Goal: Task Accomplishment & Management: Manage account settings

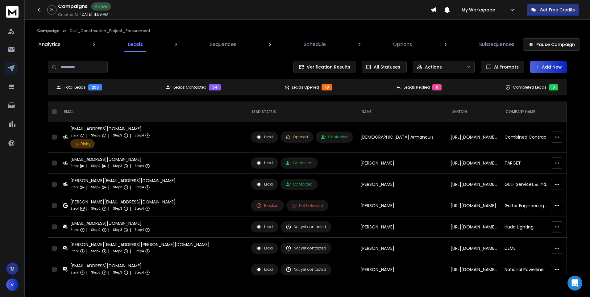
click at [40, 49] on link "Analytics" at bounding box center [50, 44] width 30 height 15
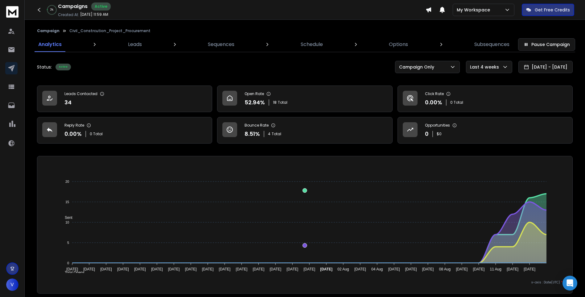
click at [279, 105] on div "52.94 % 18 Total" at bounding box center [266, 102] width 43 height 9
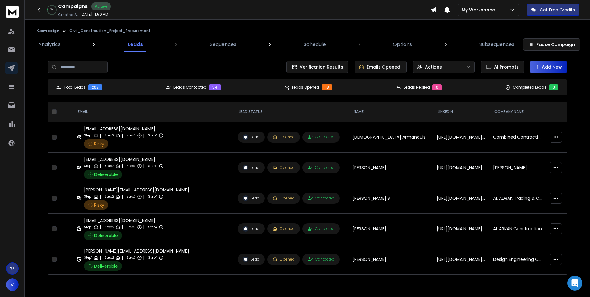
click at [298, 45] on div "Analytics Leads Sequences Schedule Options Subsequences" at bounding box center [277, 44] width 484 height 15
click at [305, 45] on p "Schedule" at bounding box center [315, 44] width 22 height 7
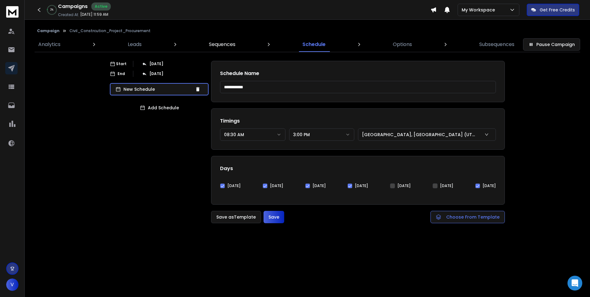
click at [233, 43] on p "Sequences" at bounding box center [222, 44] width 27 height 7
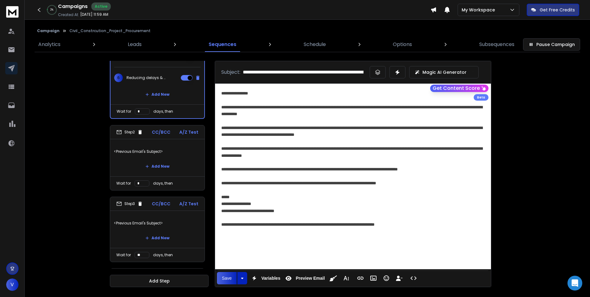
scroll to position [154, 0]
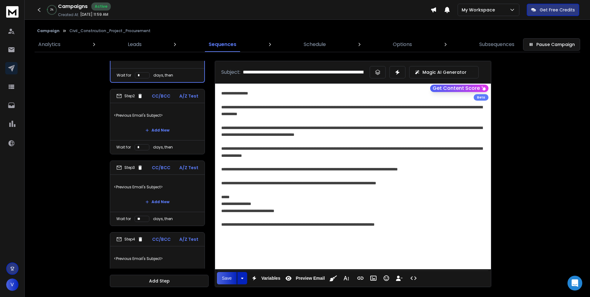
click at [174, 116] on p "<Previous Email's Subject>" at bounding box center [157, 115] width 87 height 17
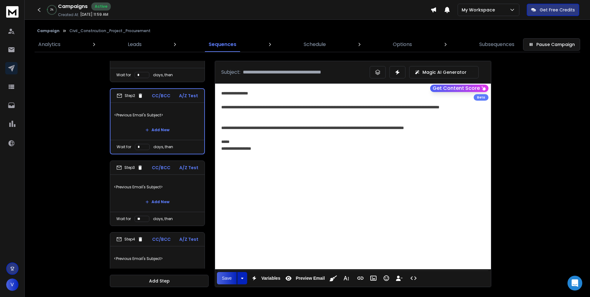
click at [179, 197] on div "Add New" at bounding box center [157, 202] width 87 height 12
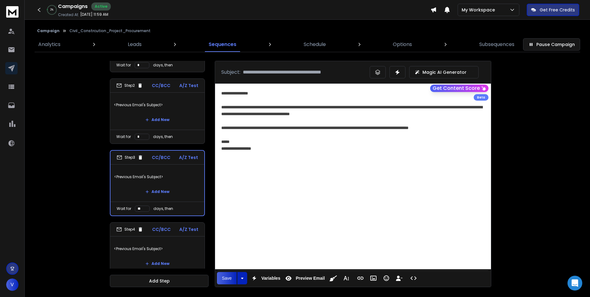
scroll to position [169, 0]
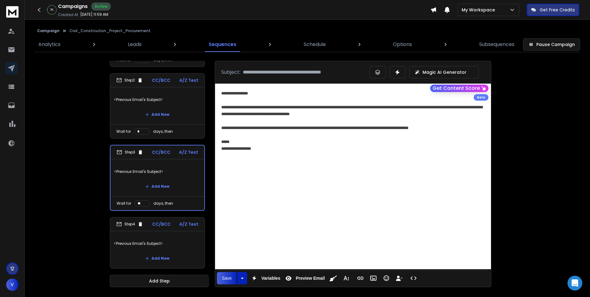
click at [151, 246] on p "<Previous Email's Subject>" at bounding box center [157, 243] width 87 height 17
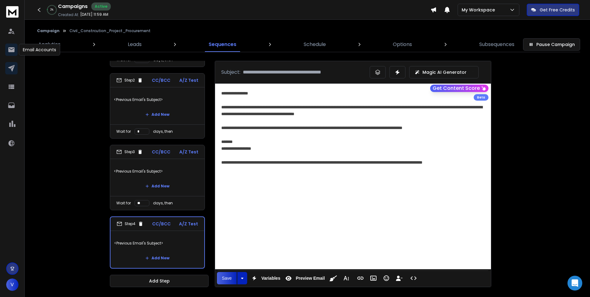
click at [17, 48] on link at bounding box center [11, 50] width 12 height 12
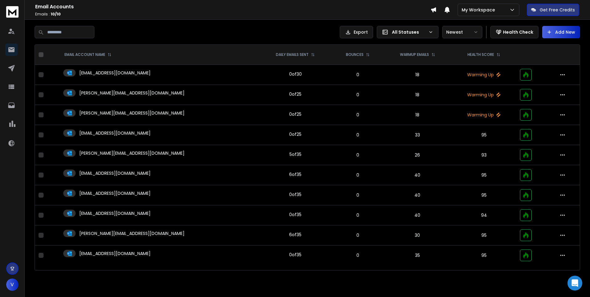
click at [523, 116] on icon at bounding box center [525, 115] width 5 height 6
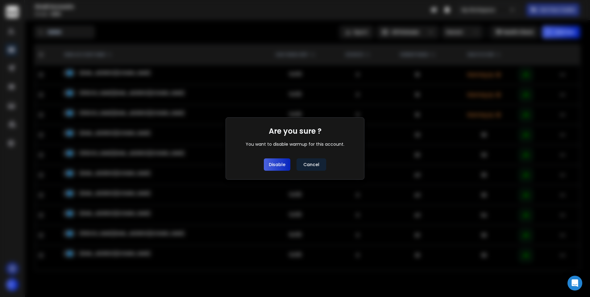
click at [322, 164] on button "Cancel" at bounding box center [312, 164] width 30 height 12
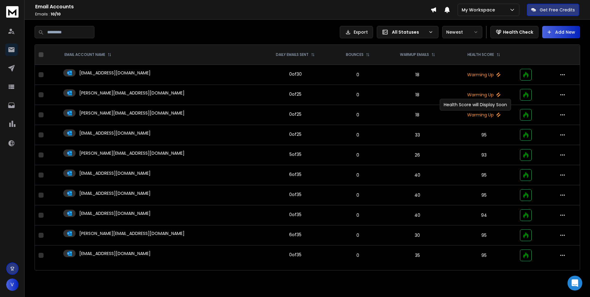
click at [471, 115] on p "Warming Up" at bounding box center [483, 115] width 57 height 6
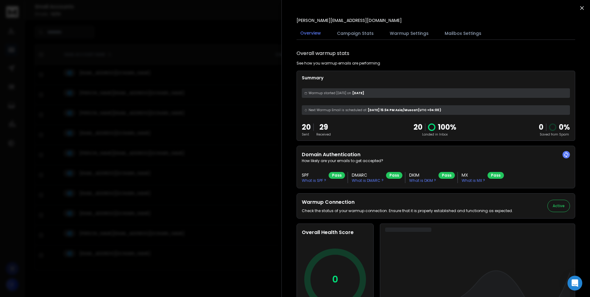
click at [580, 6] on icon "button" at bounding box center [582, 8] width 6 height 6
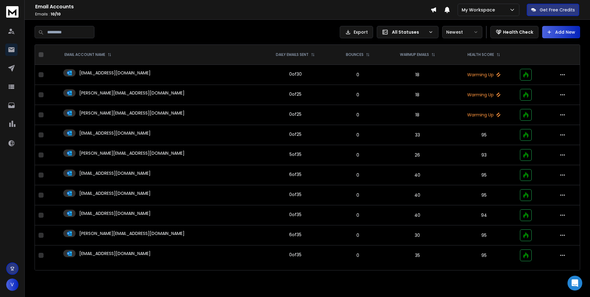
click at [431, 32] on icon at bounding box center [430, 32] width 5 height 5
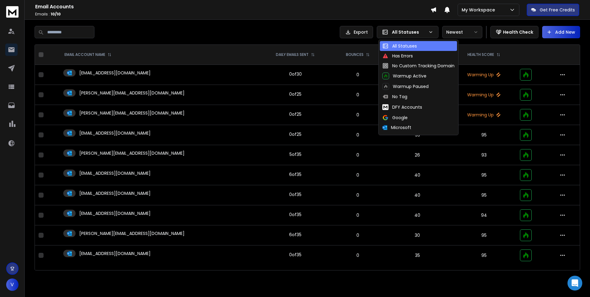
click at [431, 32] on icon at bounding box center [430, 32] width 5 height 5
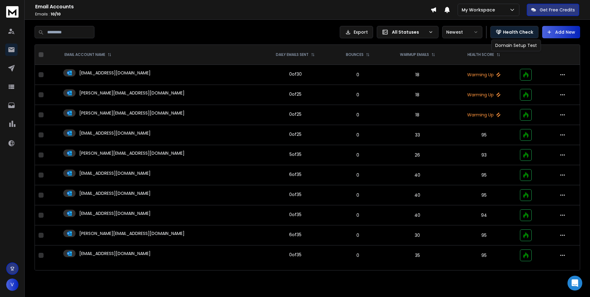
click at [500, 33] on icon at bounding box center [498, 32] width 5 height 5
